Goal: Task Accomplishment & Management: Manage account settings

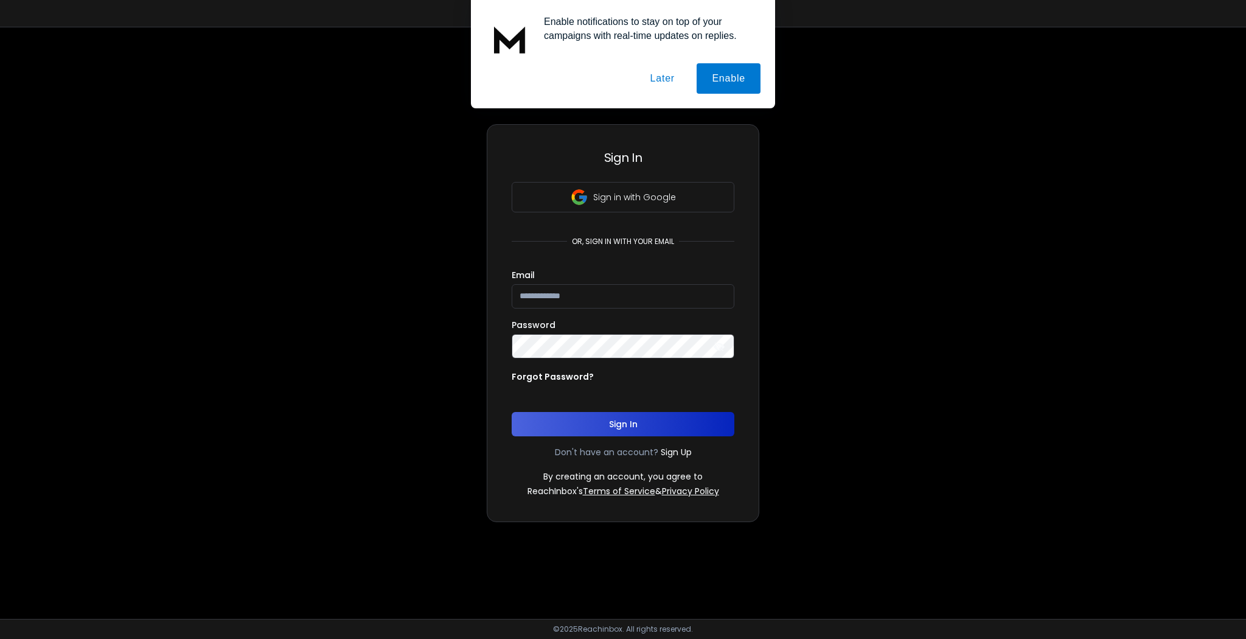
drag, startPoint x: 676, startPoint y: 83, endPoint x: 662, endPoint y: 165, distance: 83.9
click at [676, 83] on button "Later" at bounding box center [661, 78] width 55 height 30
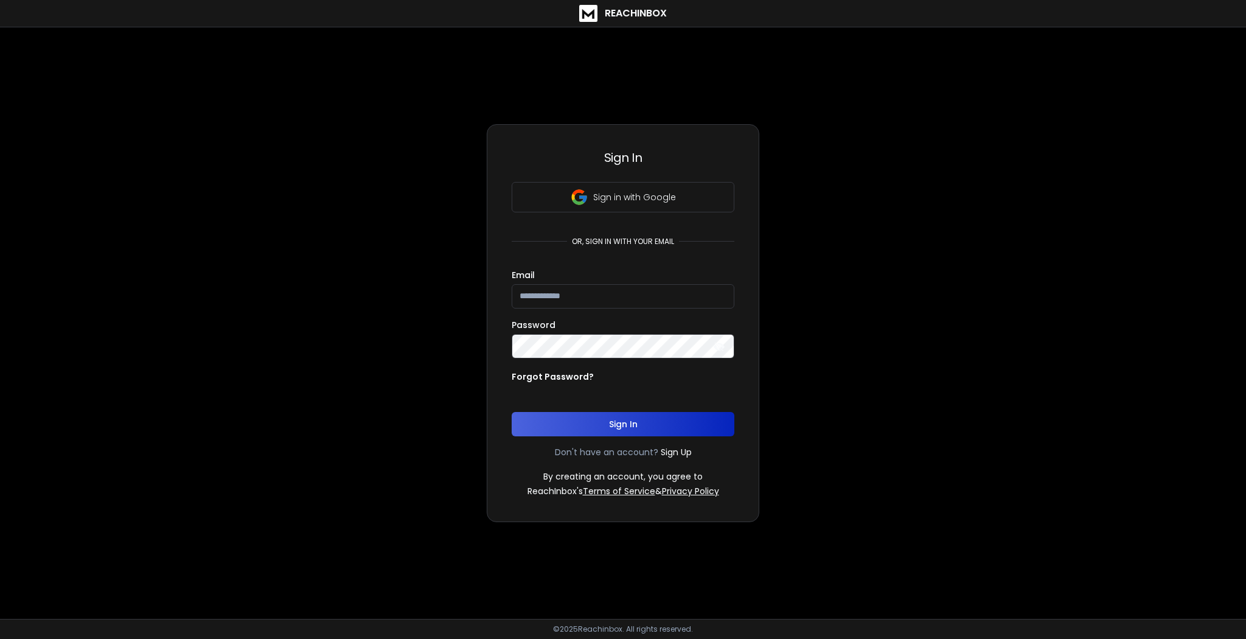
click at [580, 309] on form "Email Password Forgot Password? Sign In Sign Up" at bounding box center [623, 353] width 223 height 165
click at [577, 304] on input "email" at bounding box center [623, 296] width 223 height 24
type input "**********"
click at [593, 418] on button "Sign In" at bounding box center [623, 424] width 223 height 24
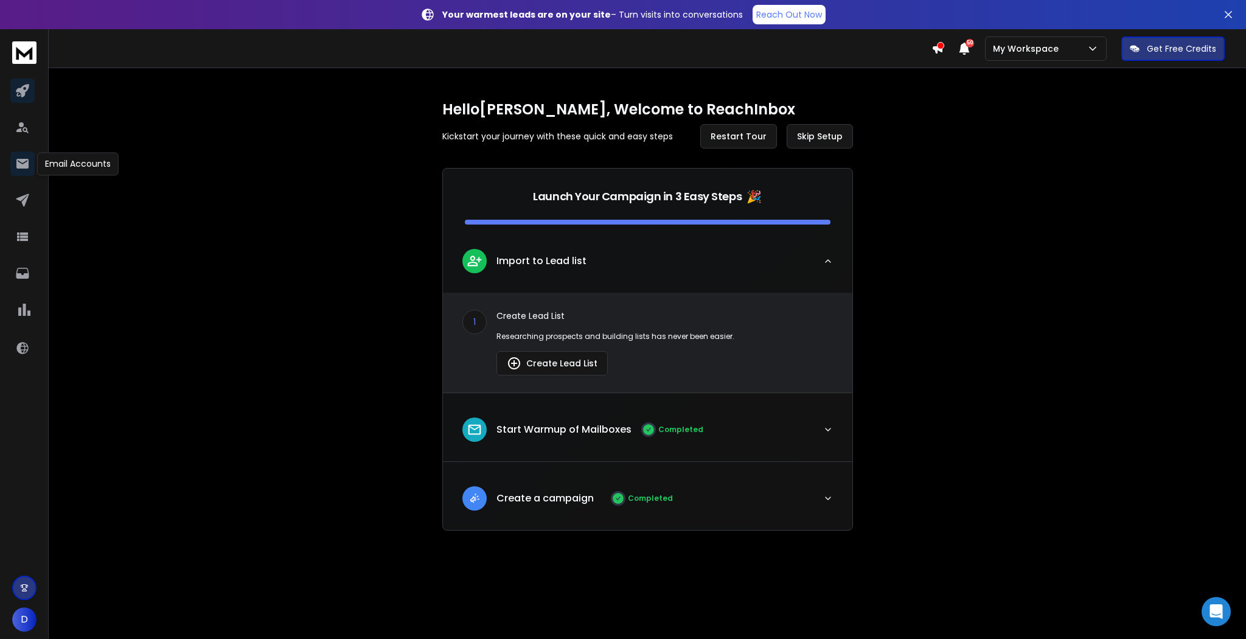
click at [21, 156] on link at bounding box center [22, 163] width 24 height 24
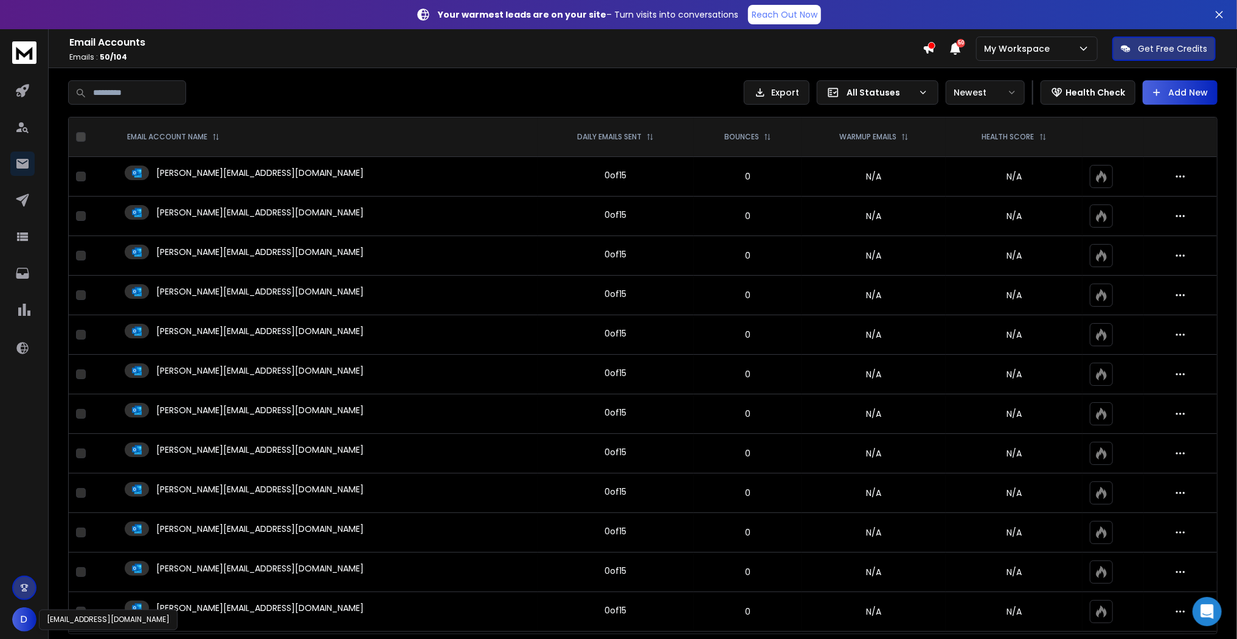
click at [18, 618] on span "D" at bounding box center [24, 619] width 24 height 24
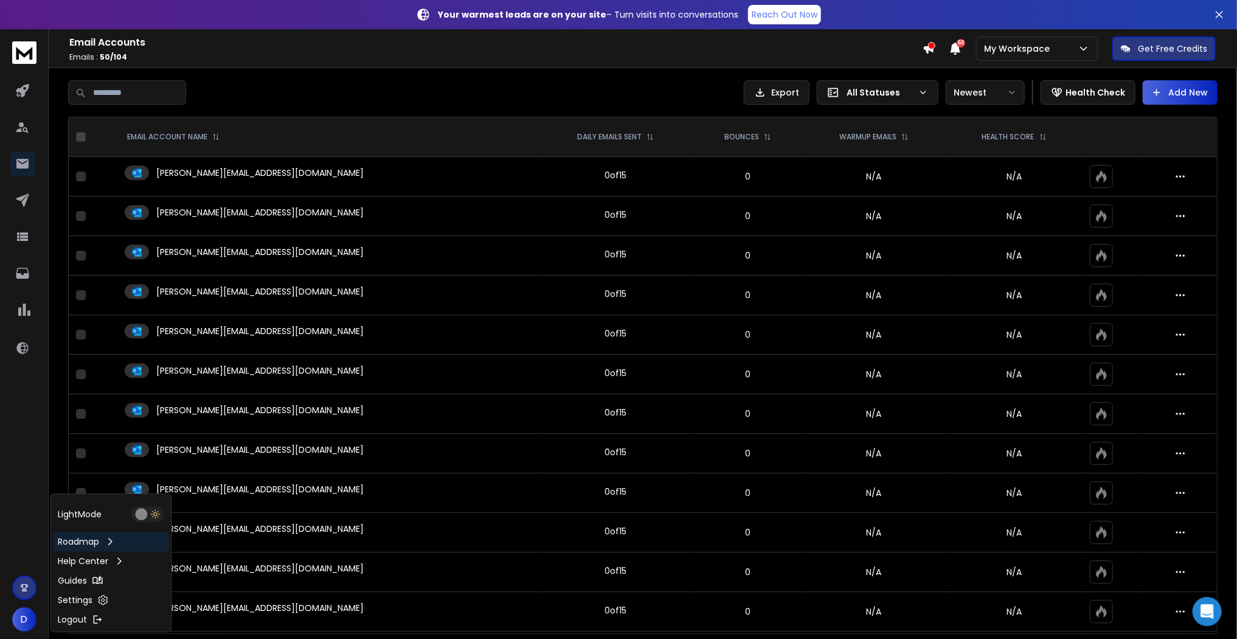
click at [145, 513] on button "button" at bounding box center [147, 514] width 33 height 16
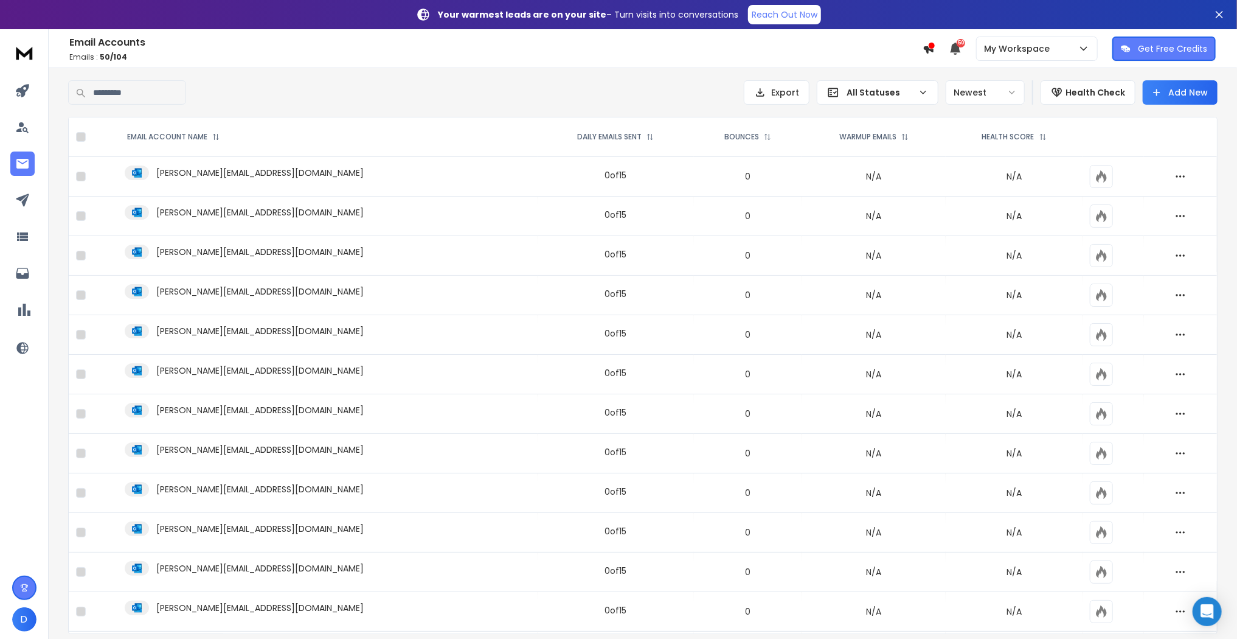
paste input "**********"
type input "**********"
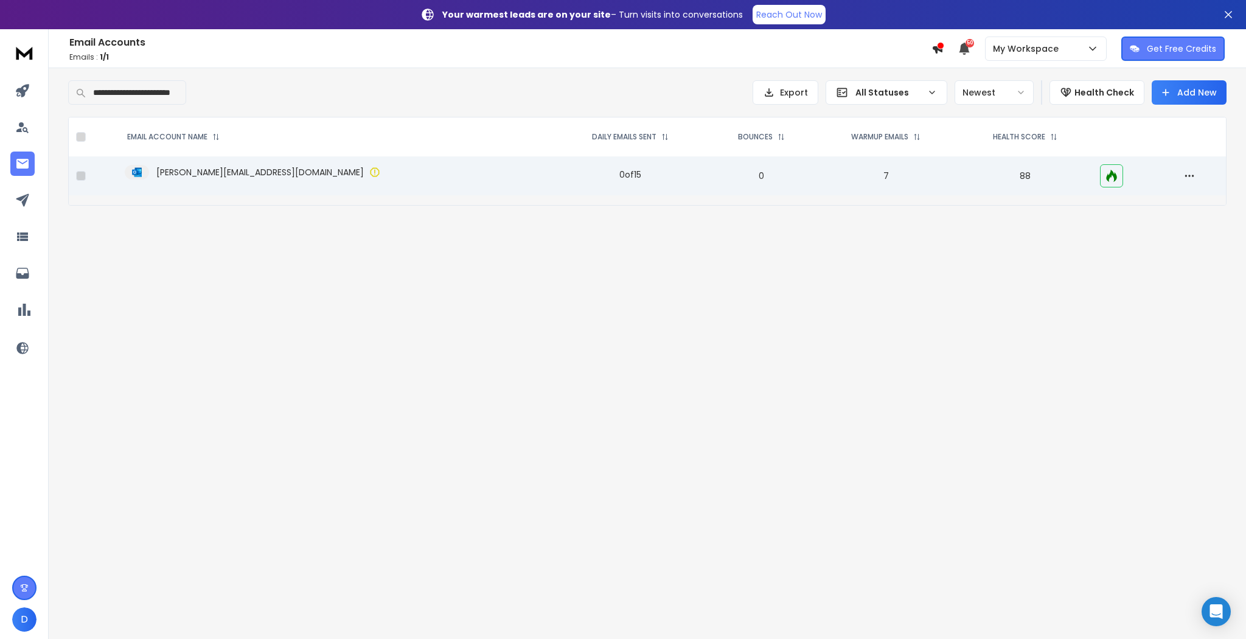
click at [1184, 173] on icon at bounding box center [1189, 175] width 11 height 11
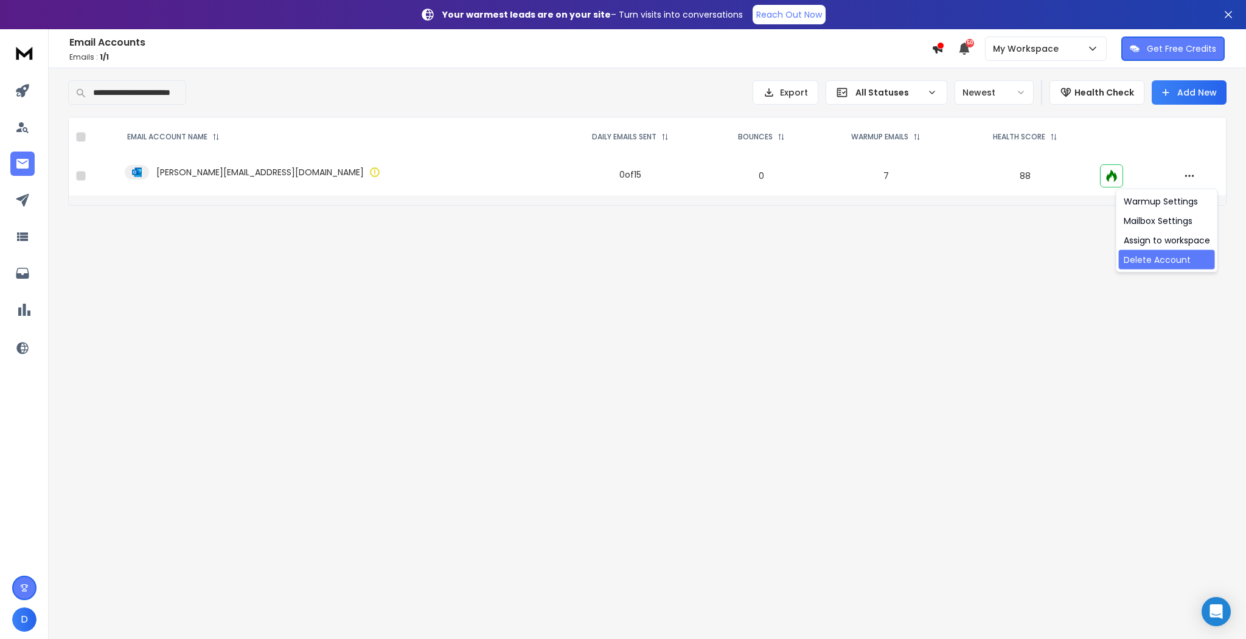
click at [1169, 260] on div "Delete Account" at bounding box center [1167, 259] width 96 height 19
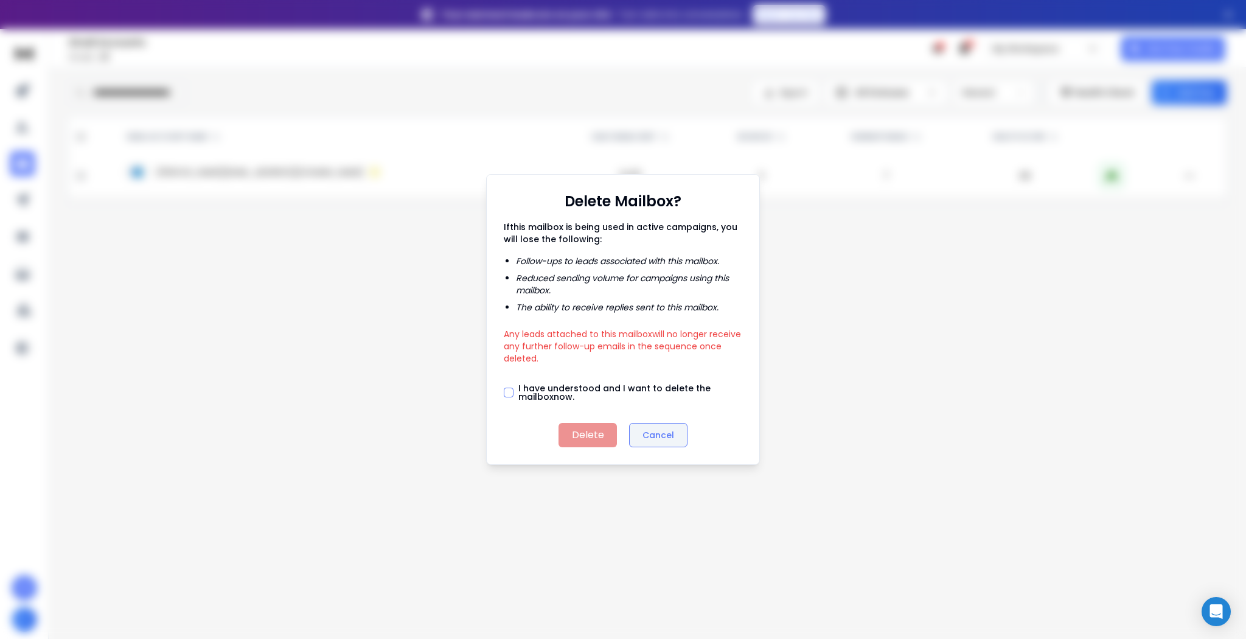
click at [516, 392] on div "I have understood and I want to delete the mailbox now." at bounding box center [623, 387] width 238 height 27
click at [510, 388] on button "I have understood and I want to delete the mailbox now." at bounding box center [509, 392] width 10 height 10
click at [706, 440] on div "Delete Mailbox? If this mailbox is being used in active campaigns, you will los…" at bounding box center [623, 319] width 238 height 255
click at [571, 436] on button "Delete" at bounding box center [587, 435] width 58 height 24
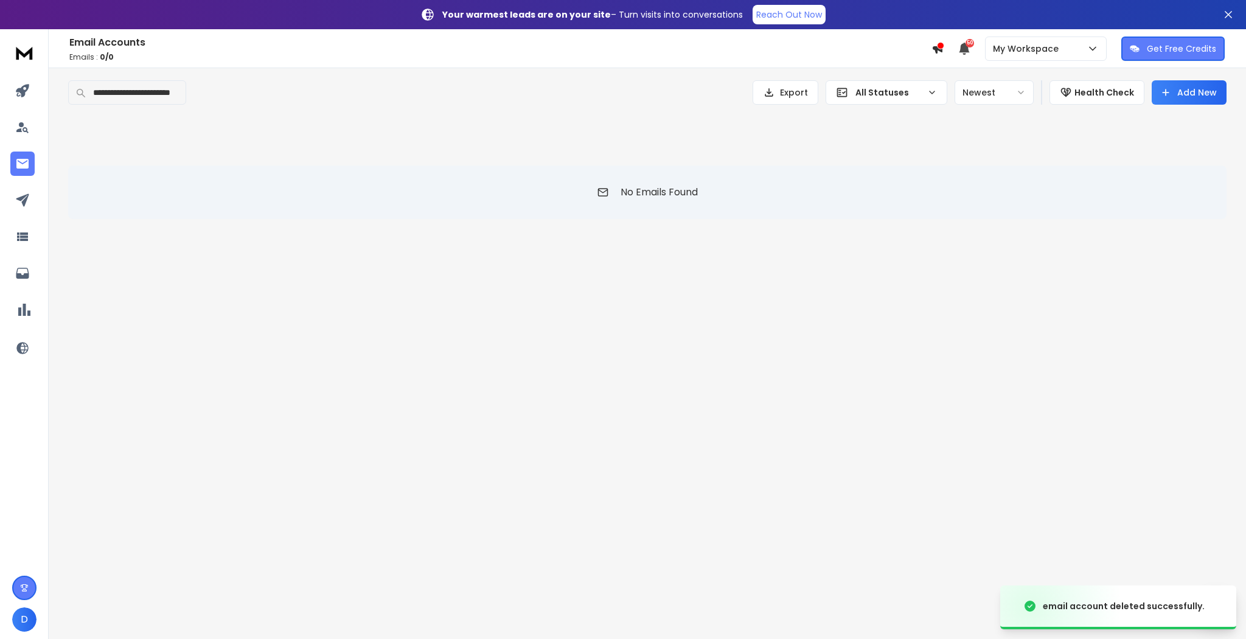
click at [1191, 83] on button "Add New" at bounding box center [1188, 92] width 75 height 24
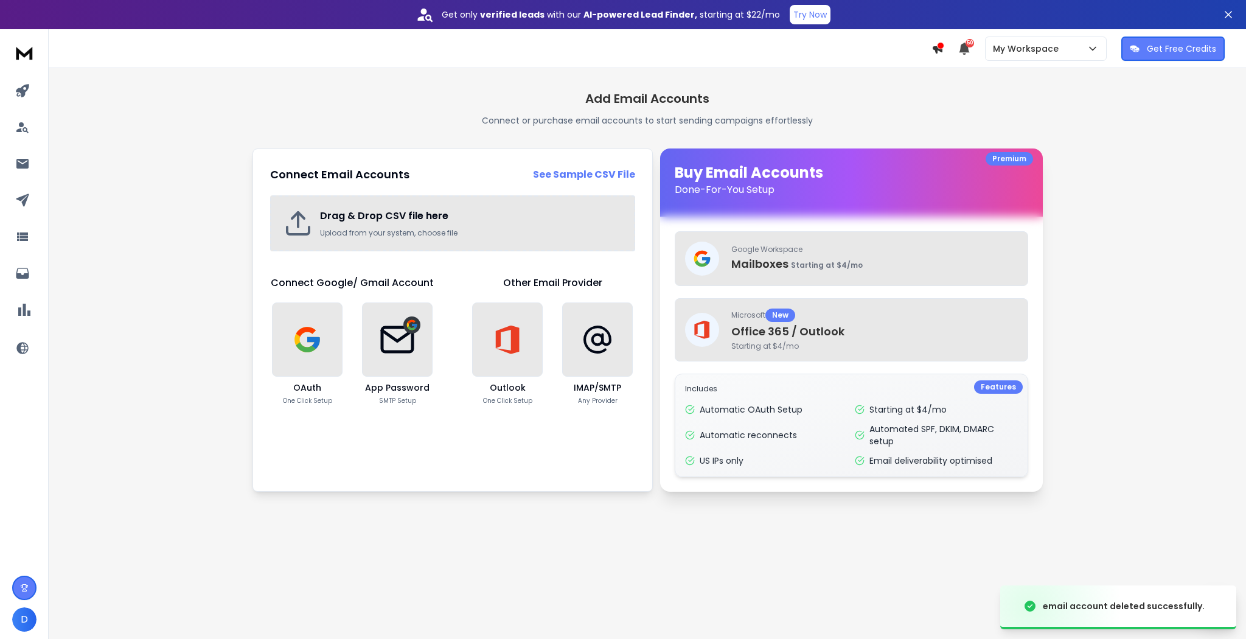
click at [473, 374] on div "Outlook One Click Setup" at bounding box center [507, 353] width 71 height 103
click at [504, 367] on div at bounding box center [507, 339] width 71 height 74
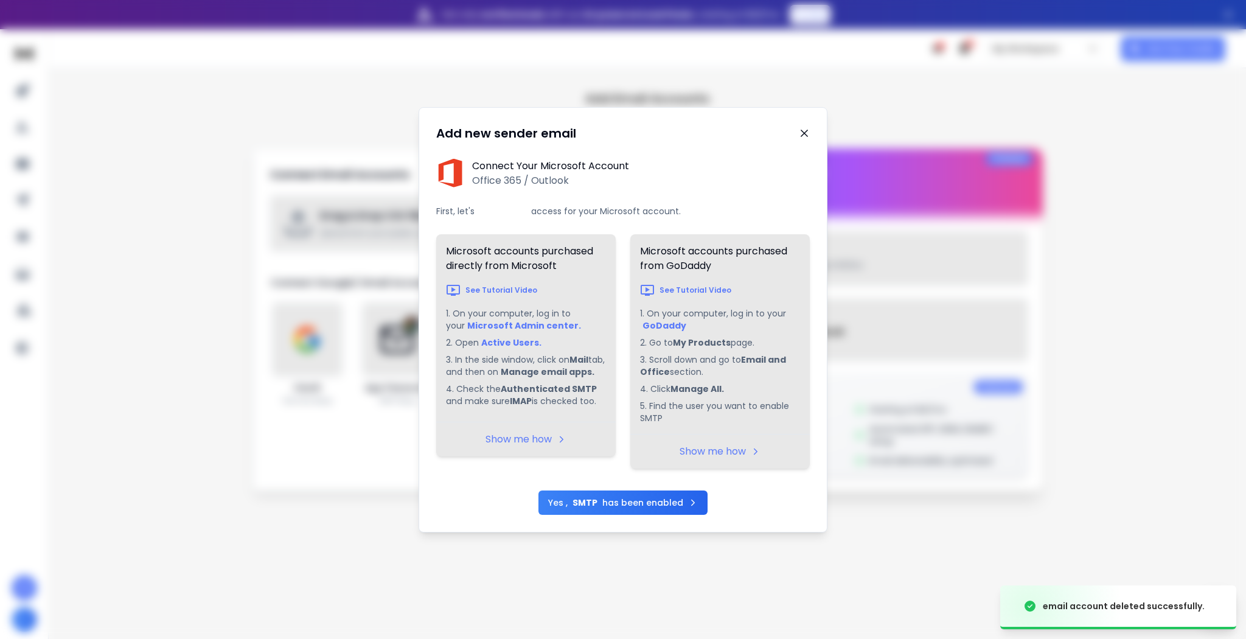
click at [592, 516] on div "Add new sender email Connect Your Microsoft Account Office 365 / Outlook First,…" at bounding box center [623, 319] width 409 height 425
click at [594, 511] on button "Yes , SMTP has been enabled" at bounding box center [622, 502] width 169 height 24
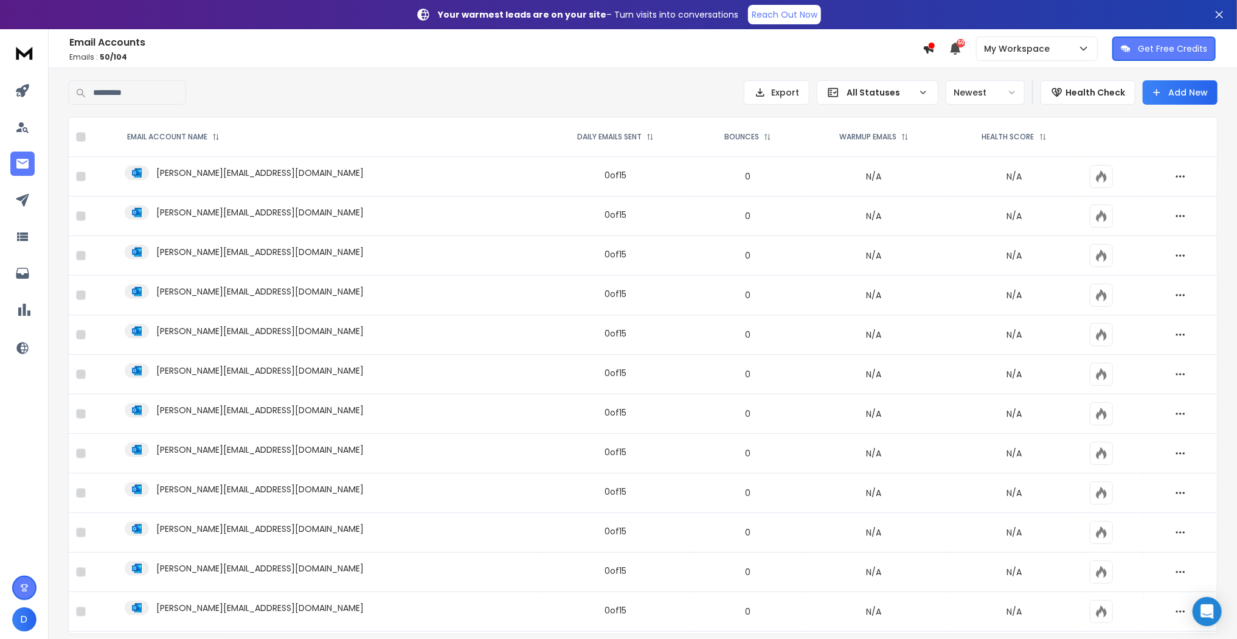
paste input "**********"
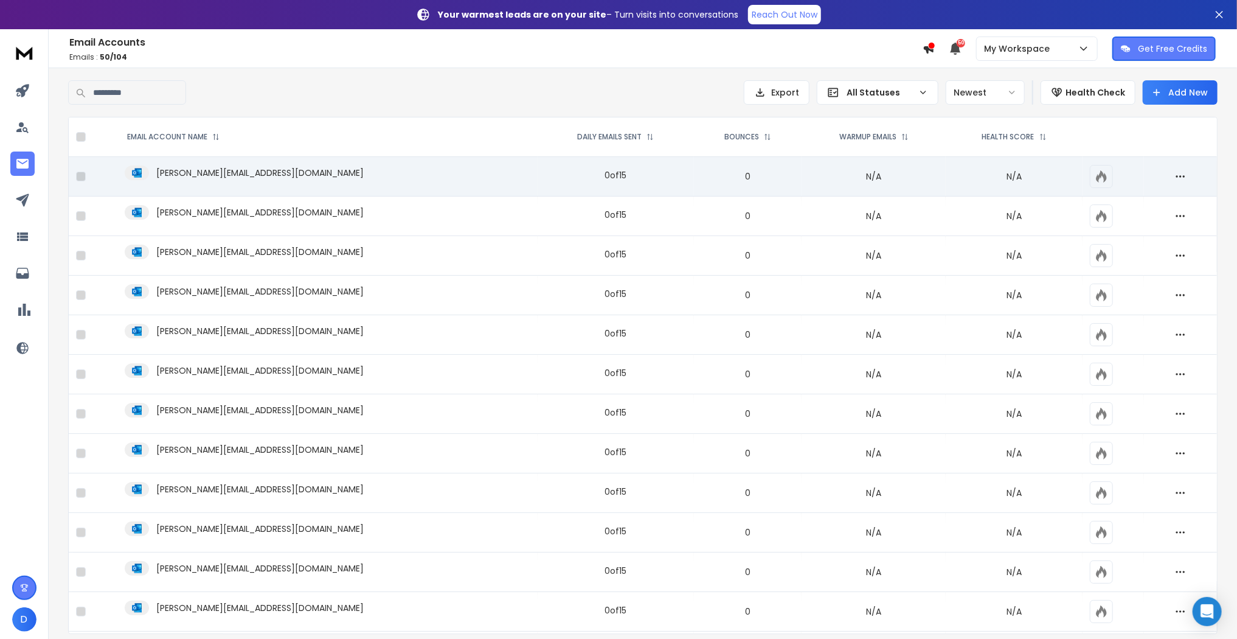
type input "**********"
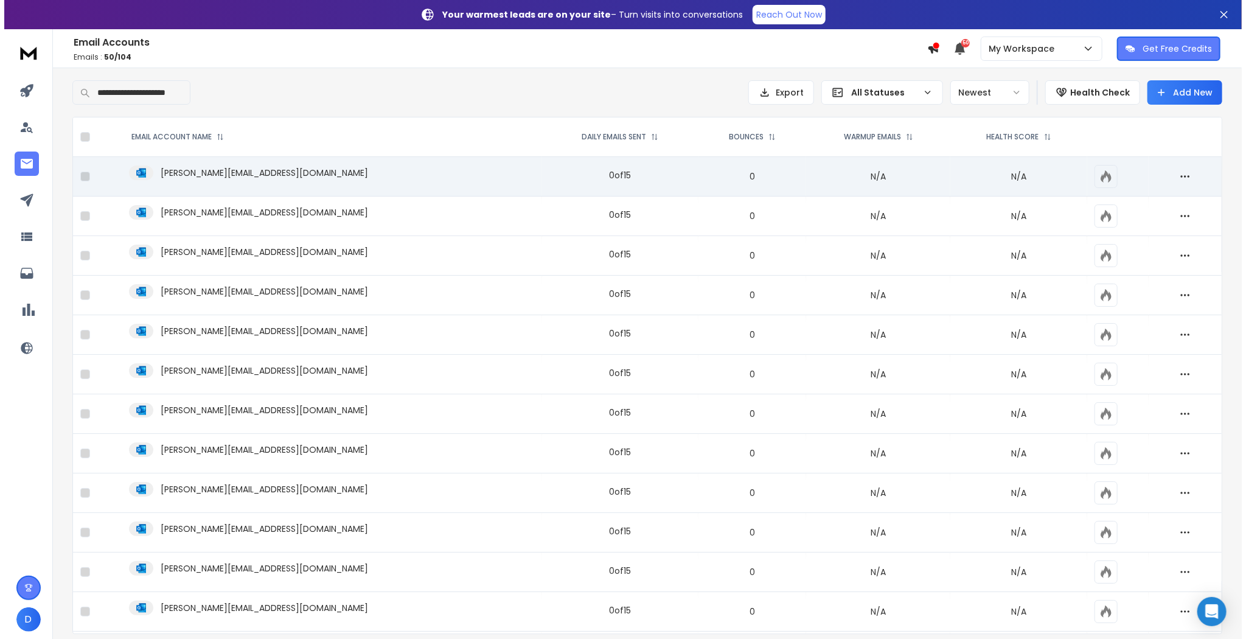
scroll to position [0, 9]
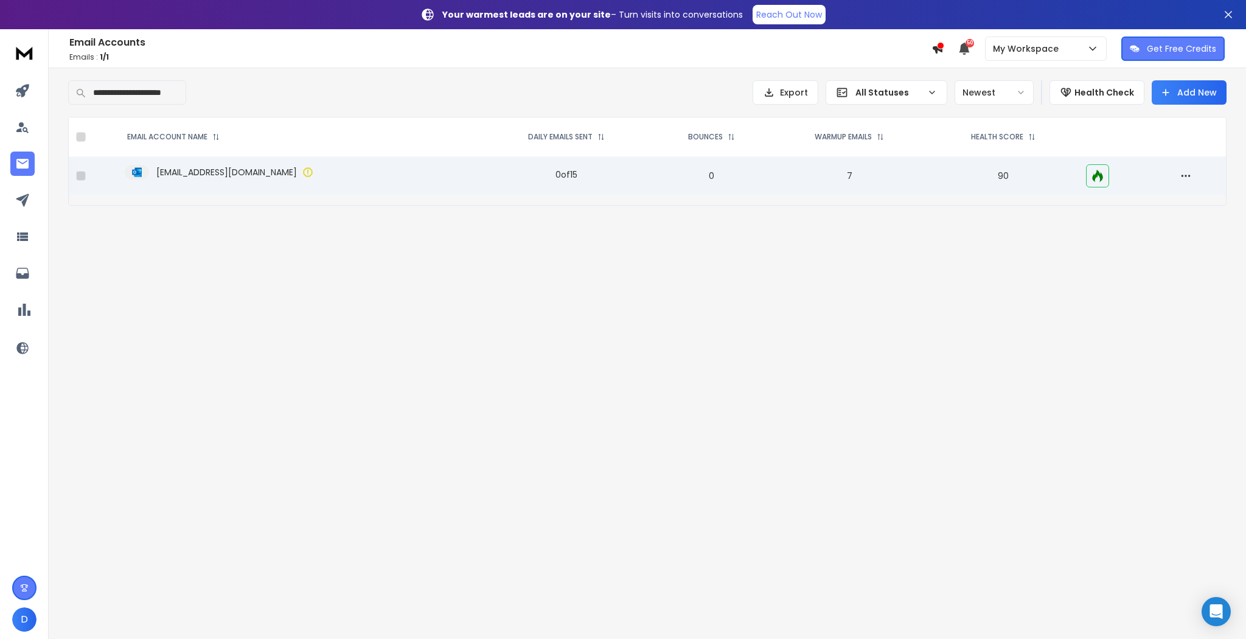
click at [1180, 174] on icon at bounding box center [1185, 175] width 11 height 11
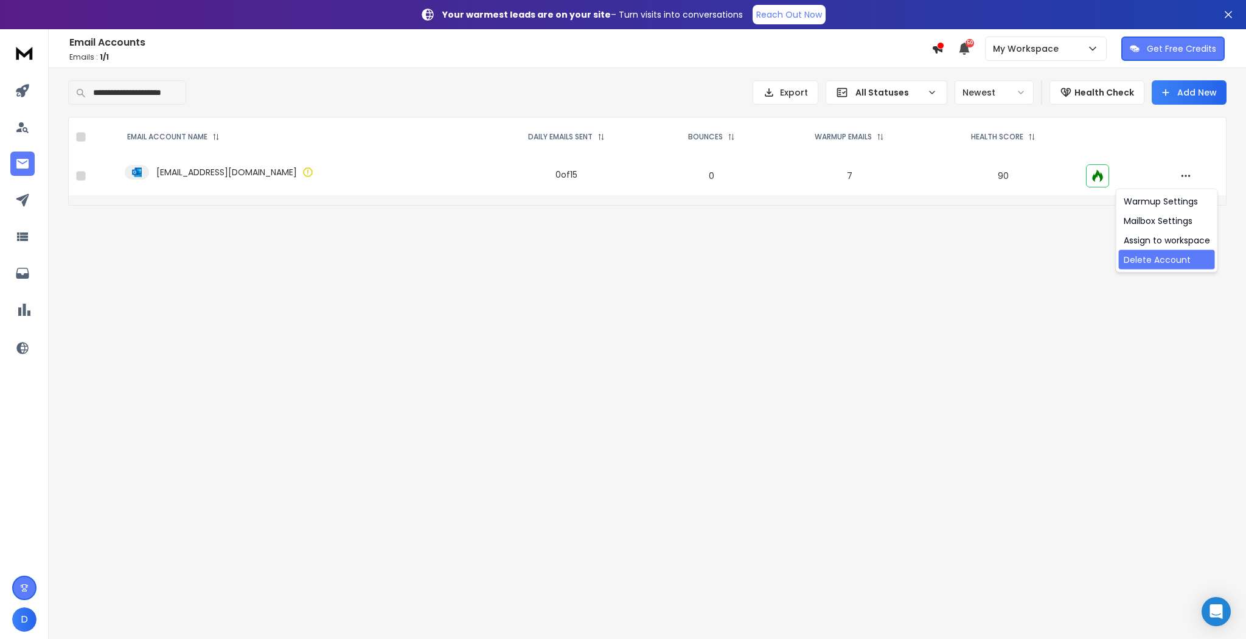
click at [1164, 251] on div "Delete Account" at bounding box center [1167, 259] width 96 height 19
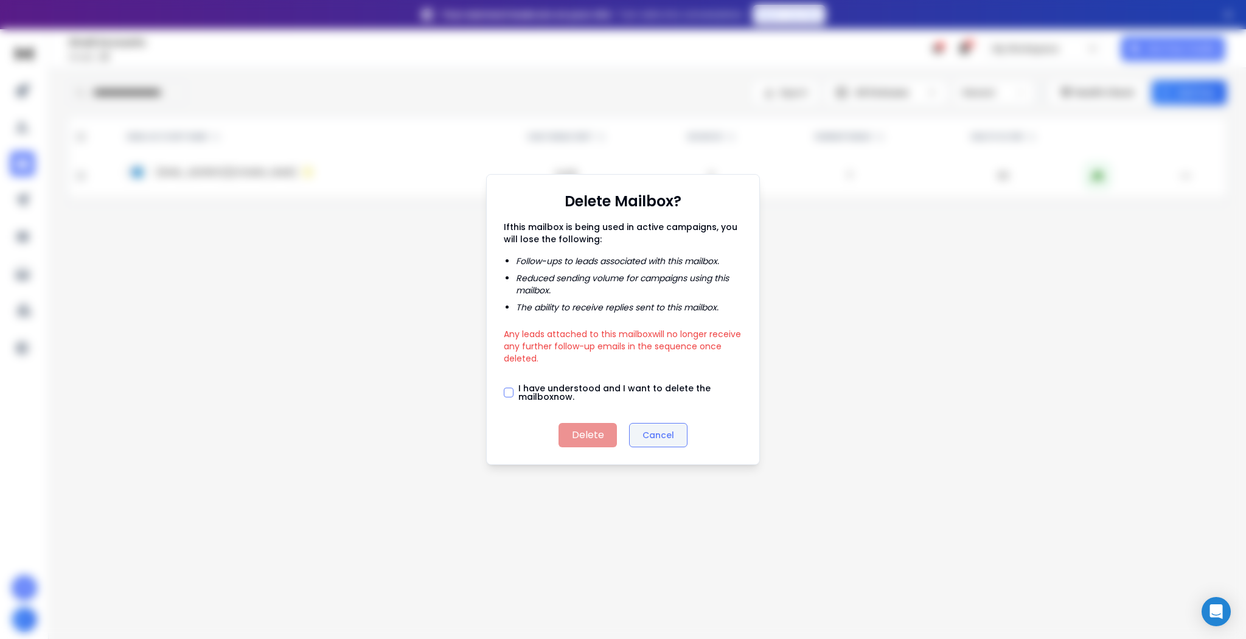
click at [509, 389] on button "I have understood and I want to delete the mailbox now." at bounding box center [509, 392] width 10 height 10
click at [577, 426] on button "Delete" at bounding box center [587, 435] width 58 height 24
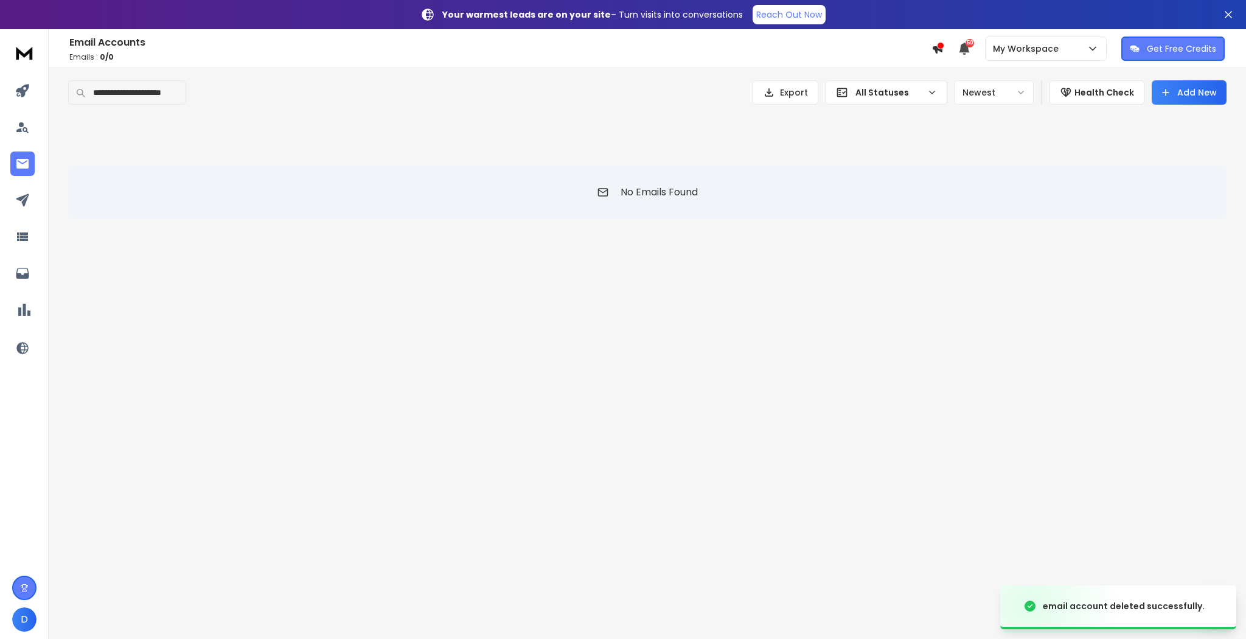
click at [1176, 96] on button "Add New" at bounding box center [1188, 92] width 75 height 24
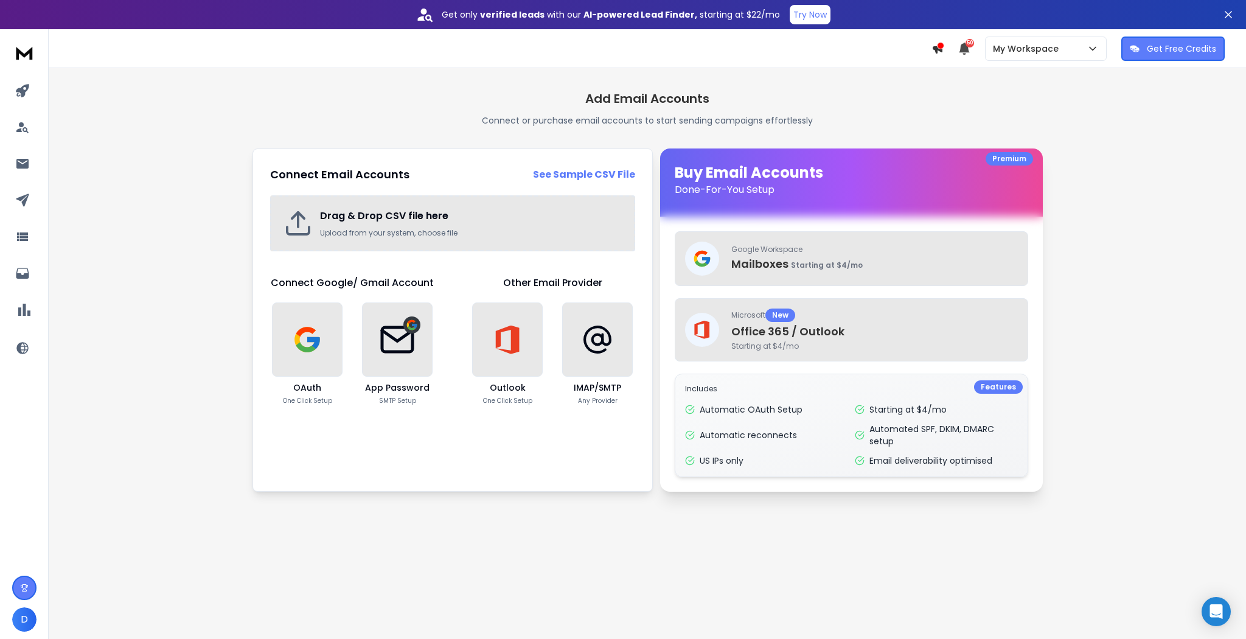
click at [506, 338] on icon at bounding box center [507, 339] width 29 height 29
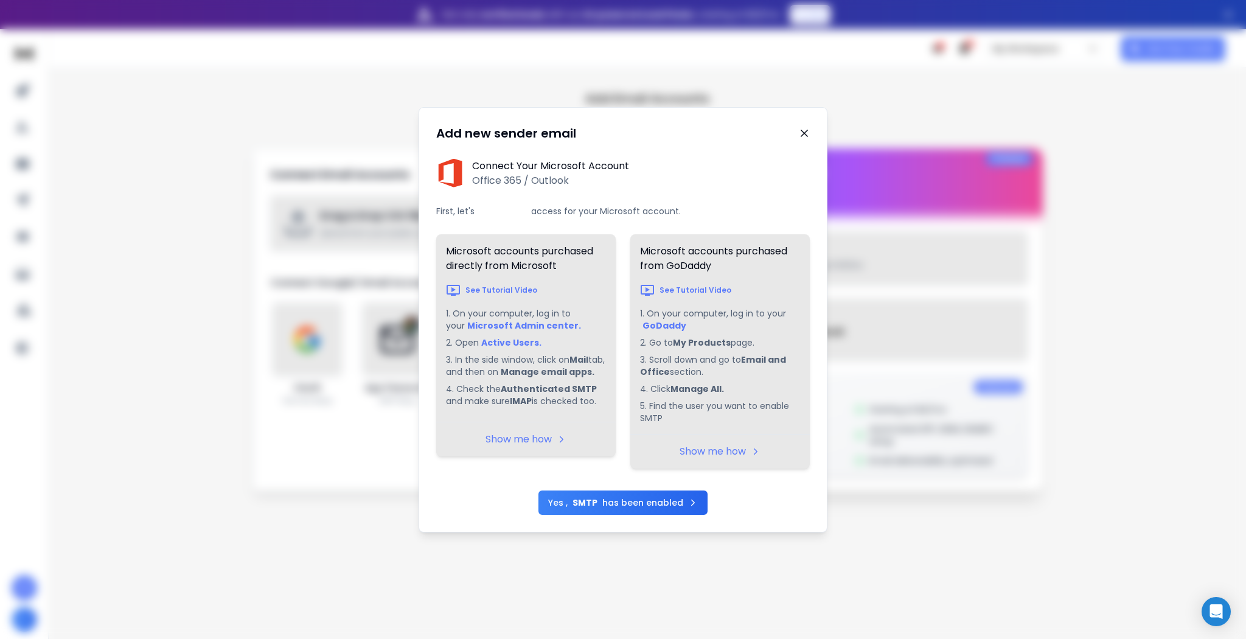
click at [648, 501] on button "Yes , SMTP has been enabled" at bounding box center [622, 502] width 169 height 24
